Goal: Task Accomplishment & Management: Use online tool/utility

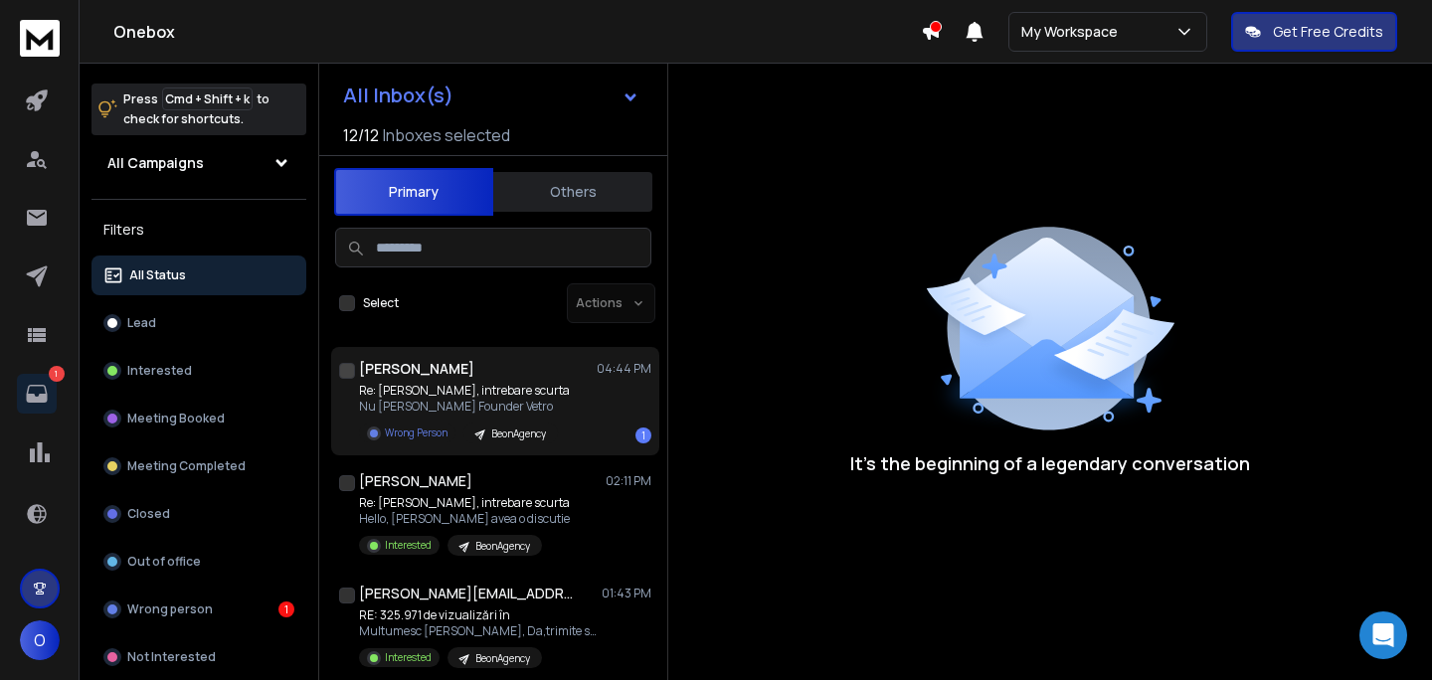
click at [429, 384] on p "Re: [PERSON_NAME], intrebare scurta" at bounding box center [464, 391] width 211 height 16
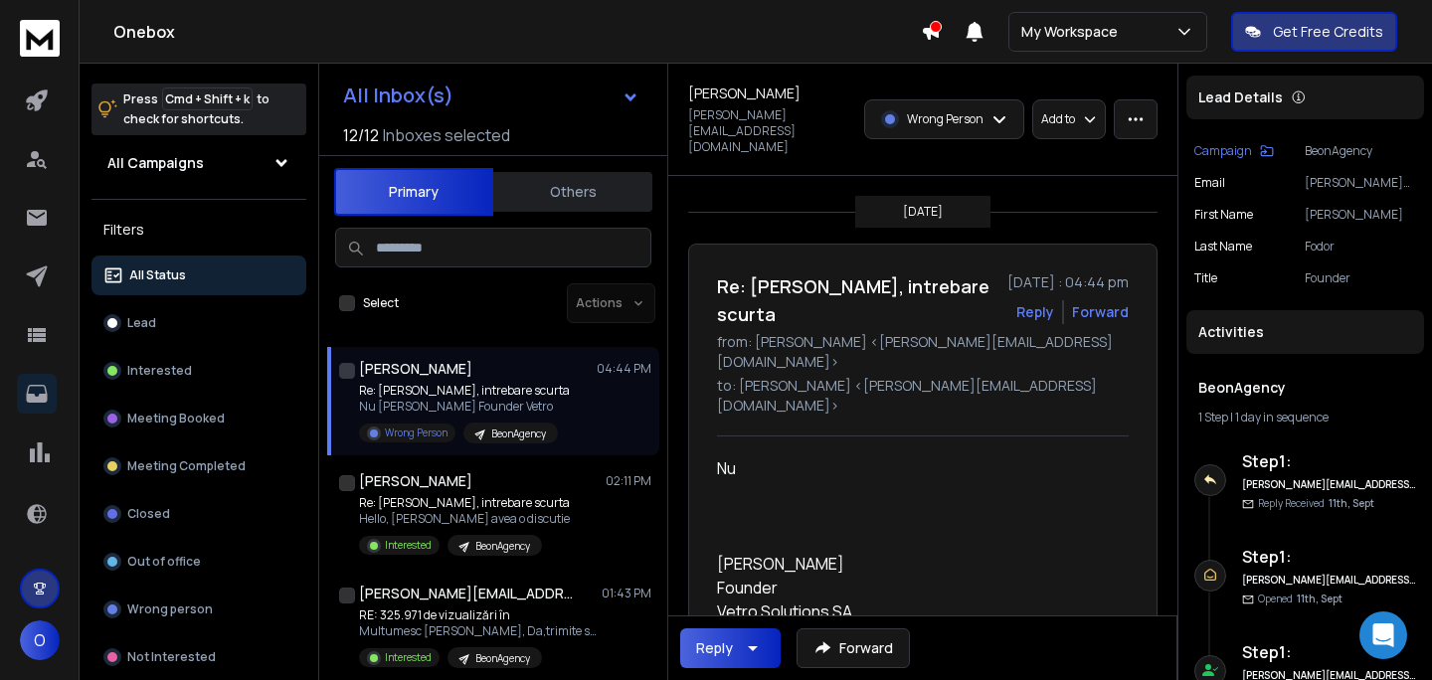
click at [927, 100] on div "Wrong Person" at bounding box center [944, 119] width 158 height 38
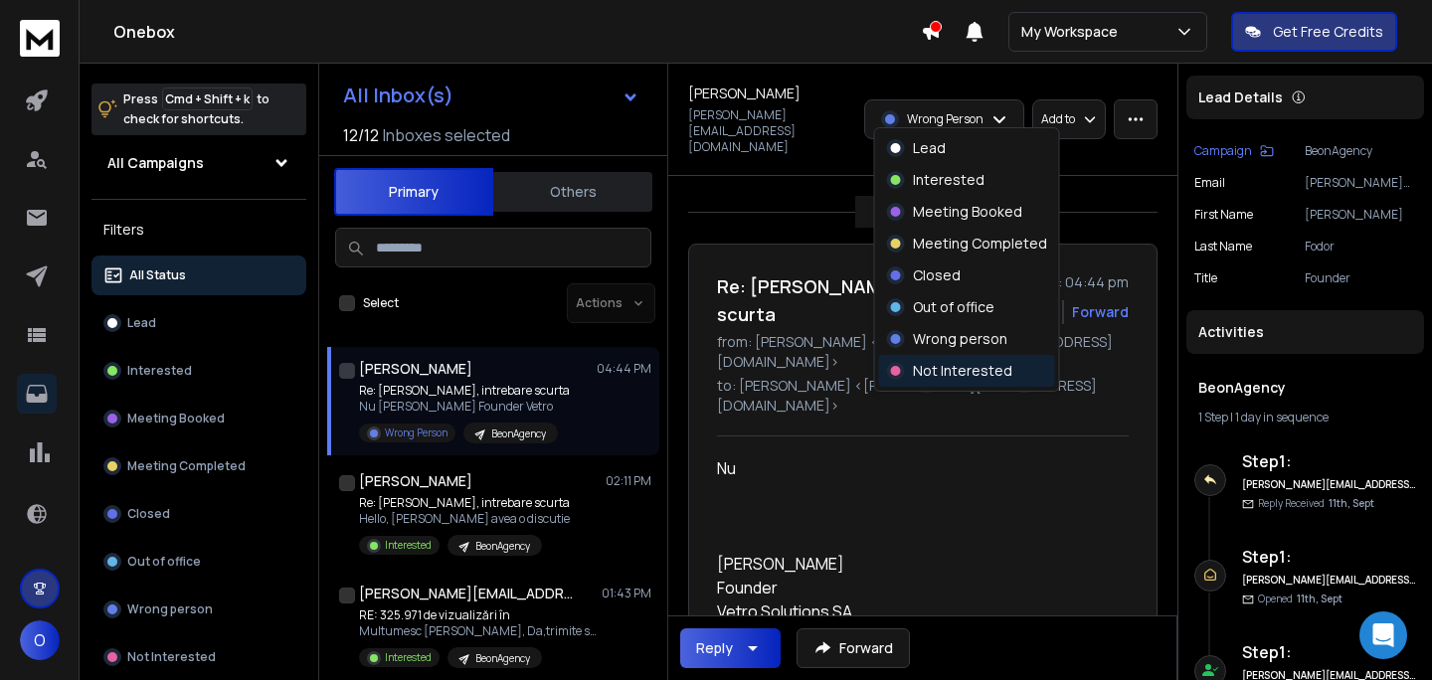
click at [943, 357] on div "Not Interested" at bounding box center [967, 371] width 176 height 32
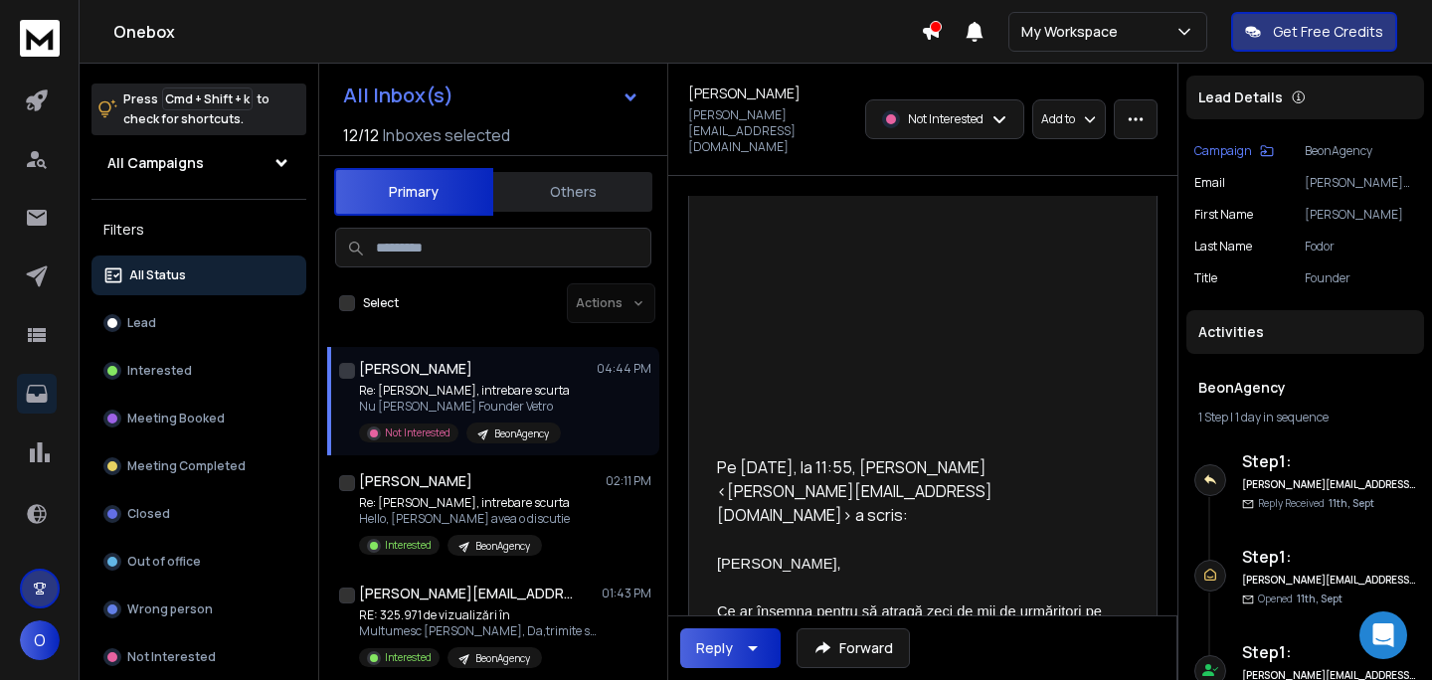
scroll to position [1111, 0]
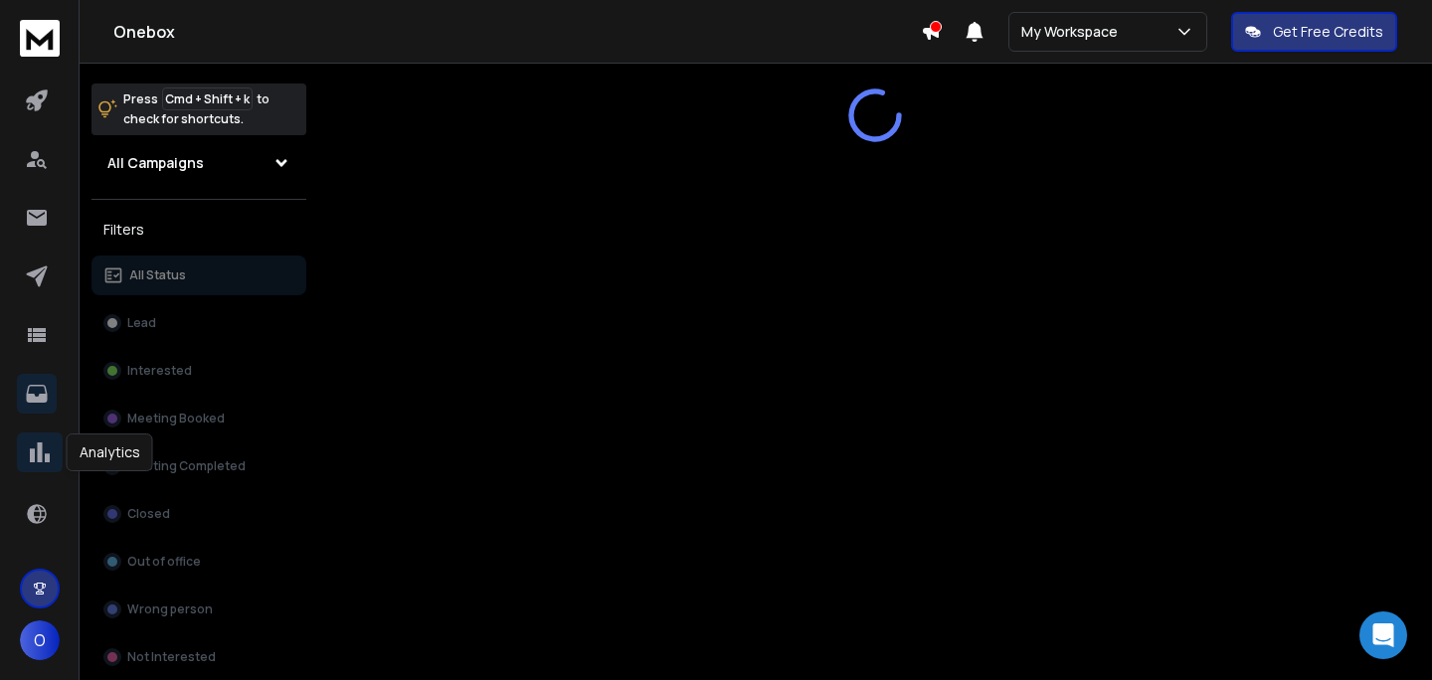
click at [34, 461] on icon at bounding box center [40, 453] width 20 height 20
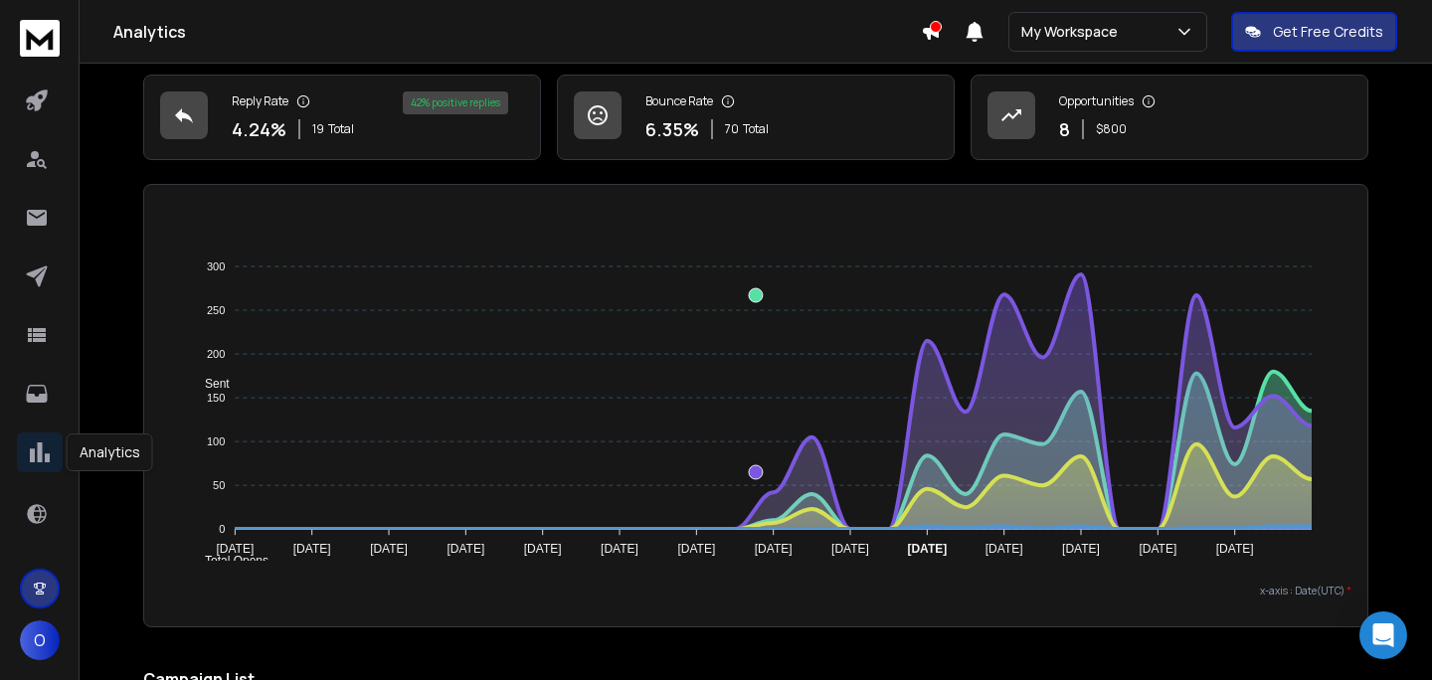
scroll to position [444, 0]
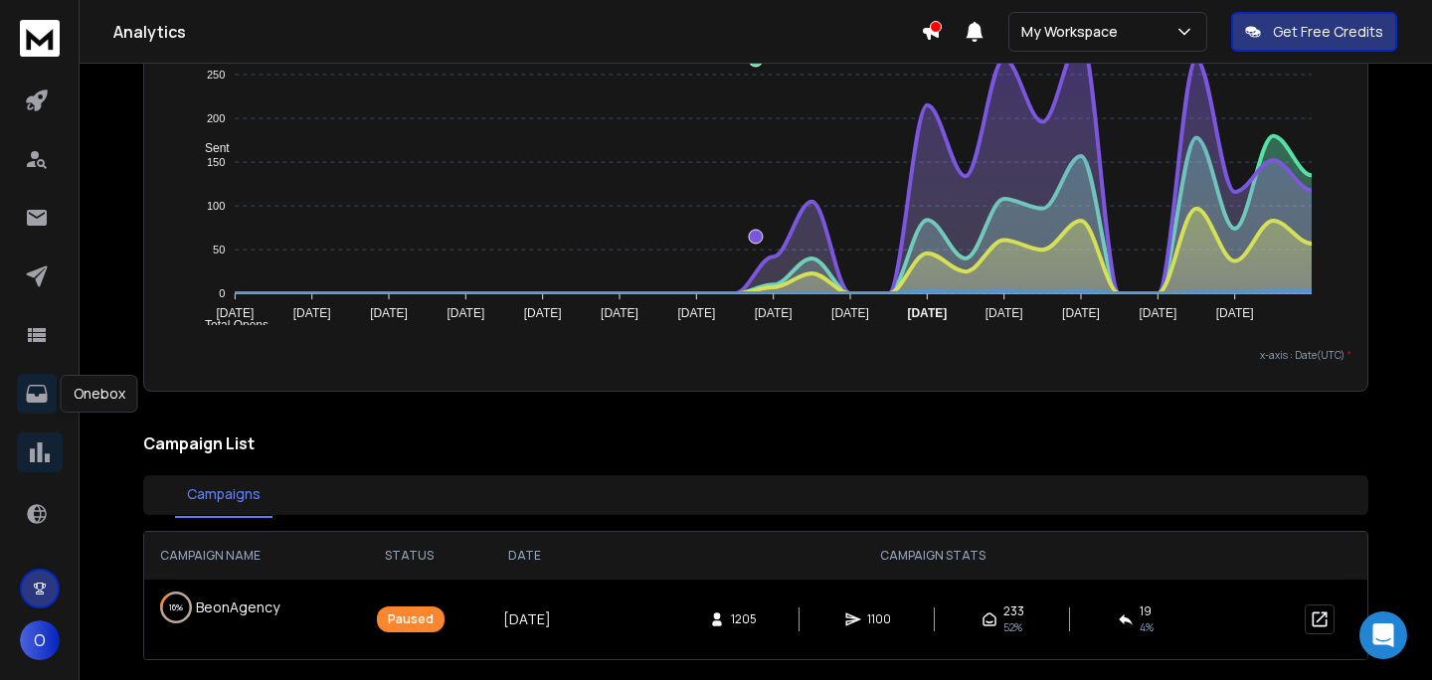
click at [35, 413] on link at bounding box center [37, 394] width 40 height 40
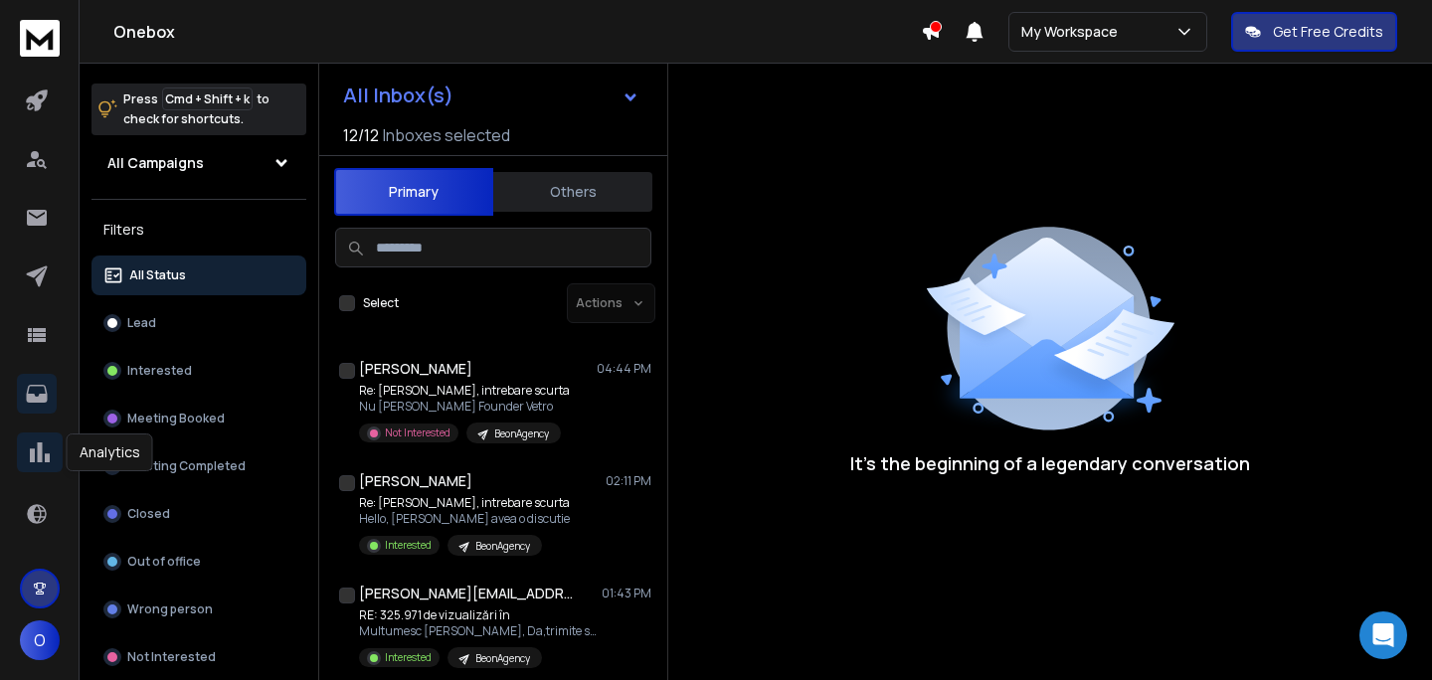
click at [39, 441] on icon at bounding box center [40, 453] width 30 height 30
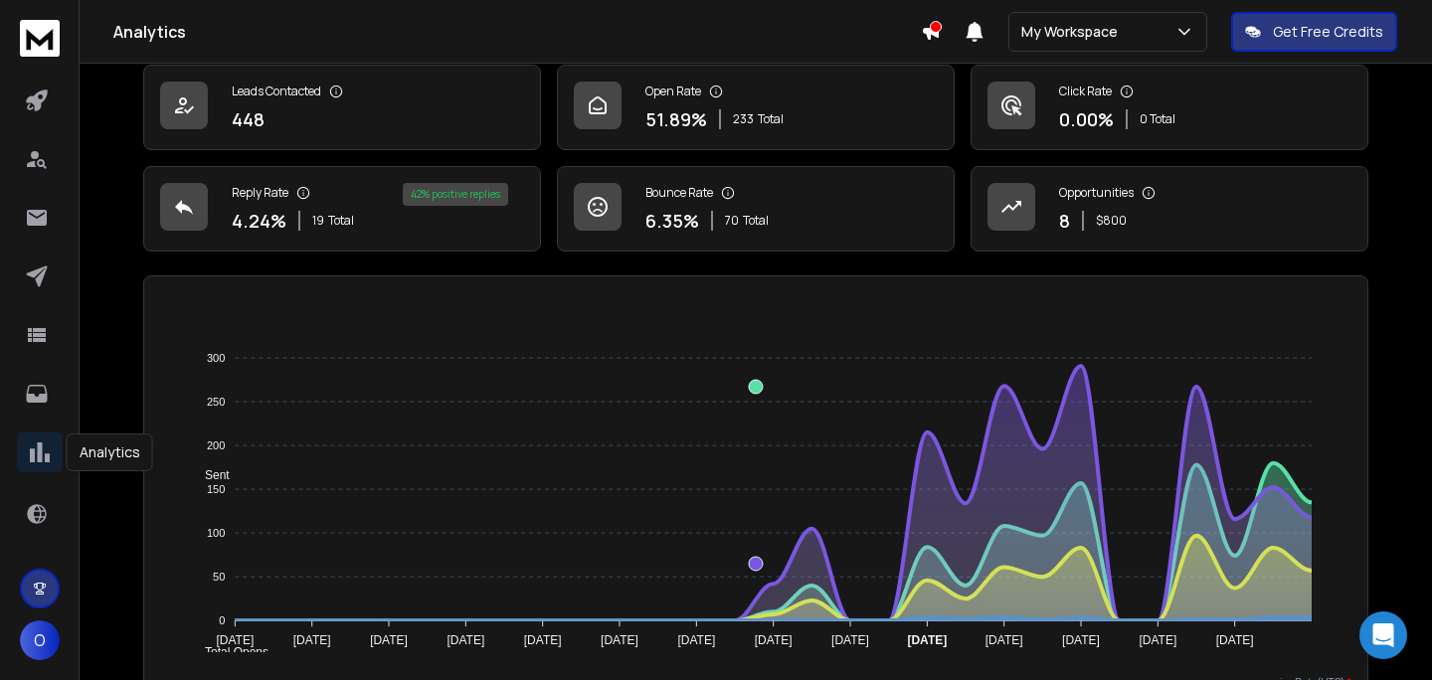
scroll to position [158, 0]
